Goal: Information Seeking & Learning: Check status

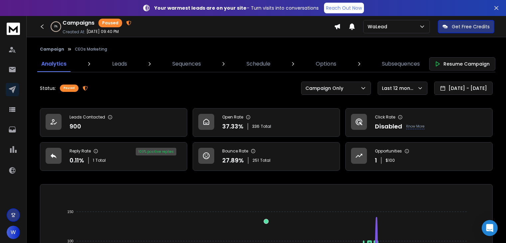
scroll to position [41, 0]
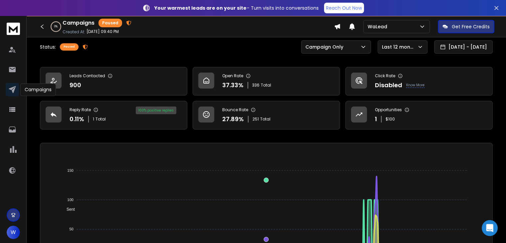
click at [14, 88] on icon at bounding box center [12, 90] width 8 height 8
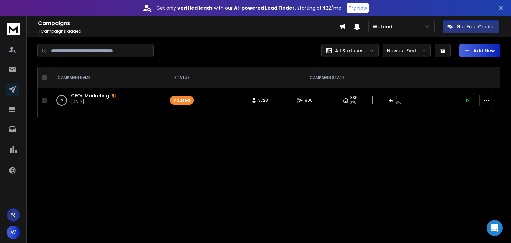
click at [97, 95] on span "CEOs Marketing" at bounding box center [90, 95] width 38 height 7
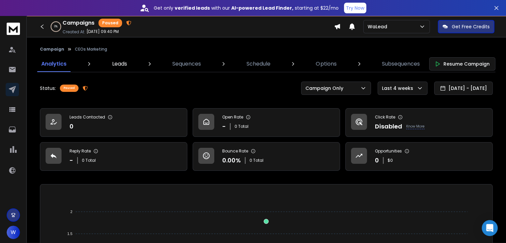
click at [124, 69] on link "Leads" at bounding box center [119, 64] width 23 height 16
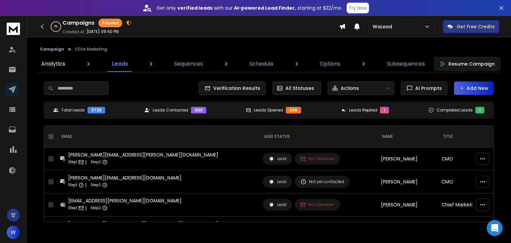
click at [54, 63] on p "Analytics" at bounding box center [53, 64] width 24 height 8
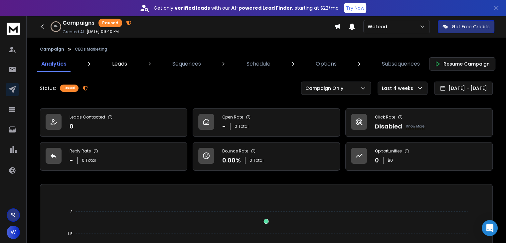
click at [116, 60] on p "Leads" at bounding box center [119, 64] width 15 height 8
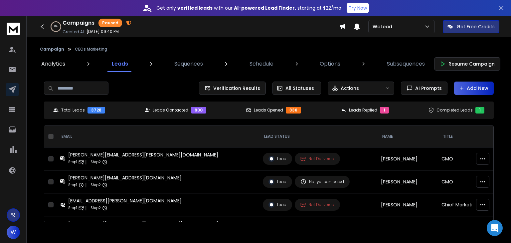
click at [55, 62] on p "Analytics" at bounding box center [53, 64] width 24 height 8
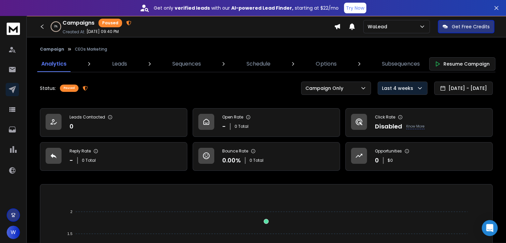
click at [417, 90] on icon "button" at bounding box center [420, 88] width 7 height 7
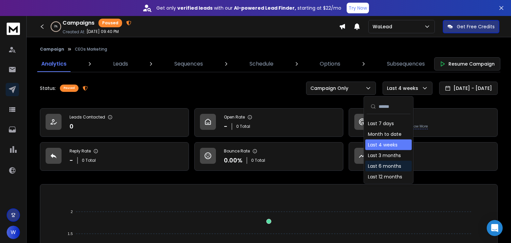
click at [373, 170] on div "Last 6 months" at bounding box center [389, 166] width 47 height 11
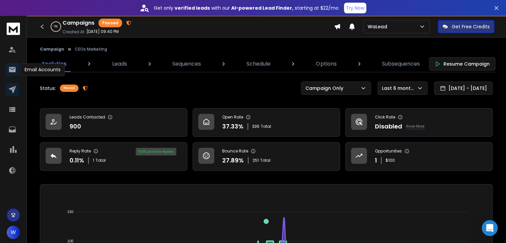
click at [15, 70] on icon at bounding box center [12, 69] width 7 height 5
